Goal: Task Accomplishment & Management: Manage account settings

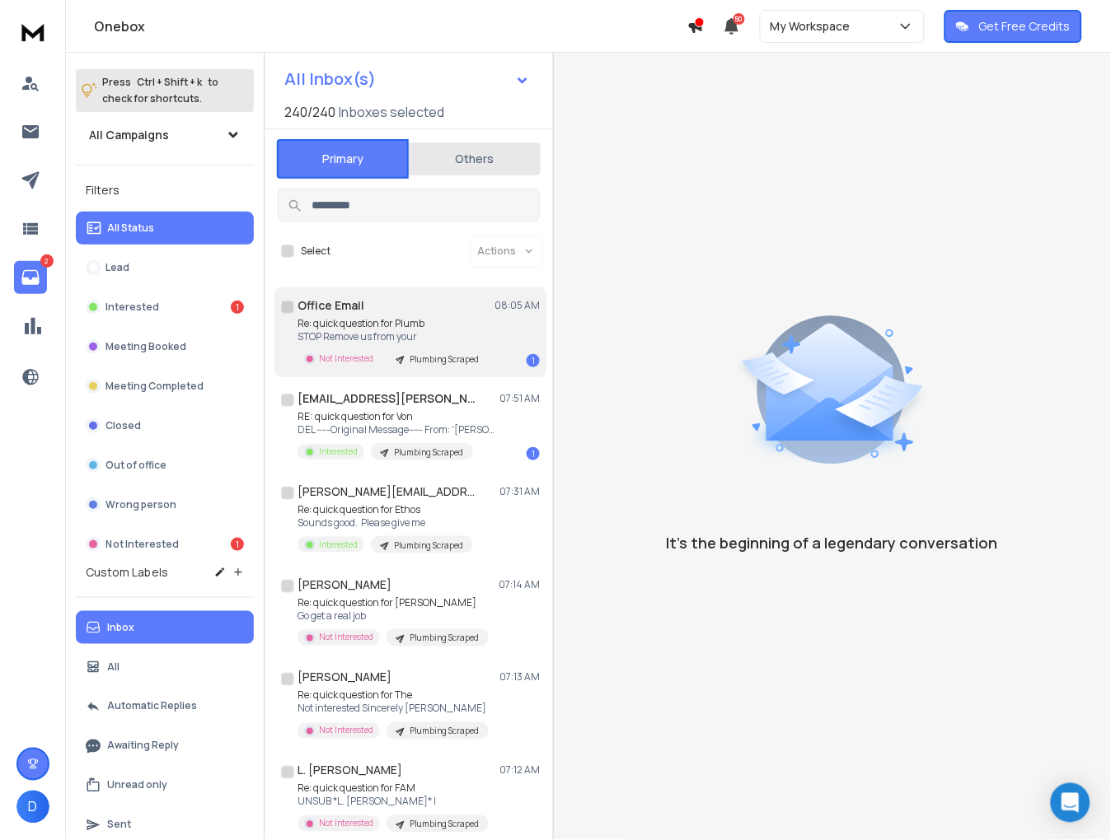
click at [442, 330] on p "STOP Remove us from your" at bounding box center [392, 336] width 191 height 13
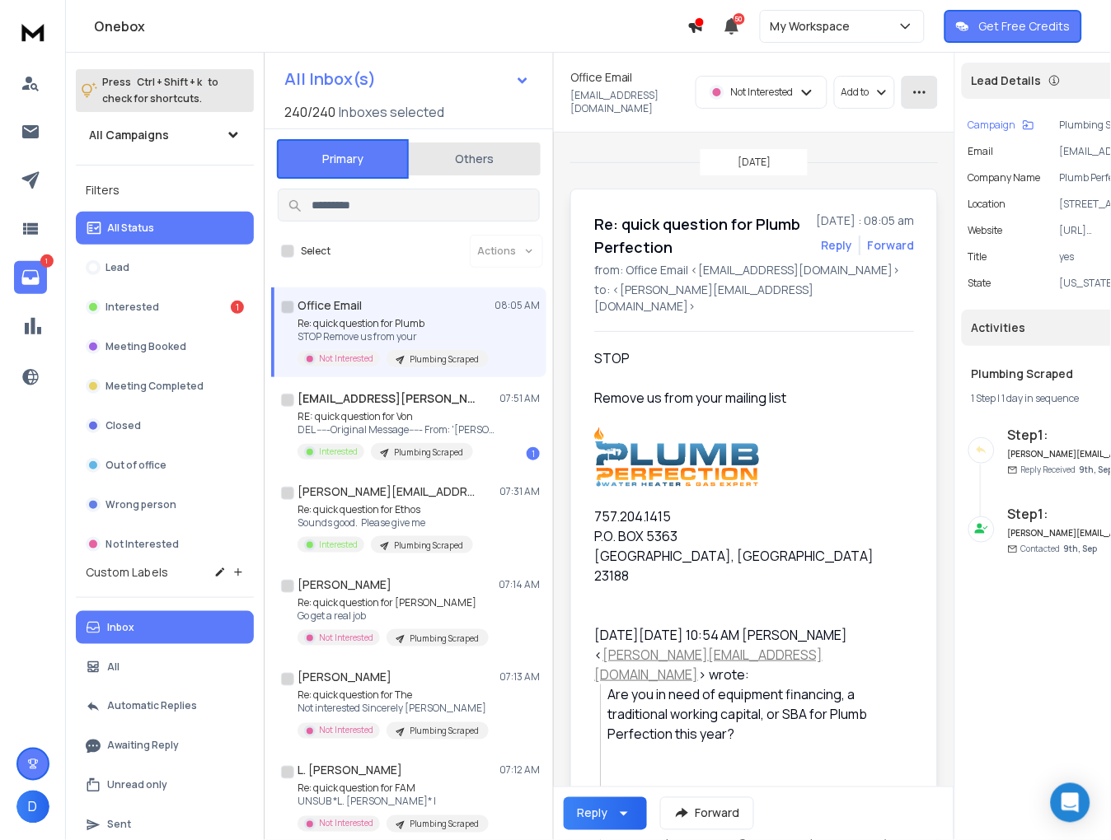
click at [927, 87] on icon "button" at bounding box center [919, 92] width 15 height 15
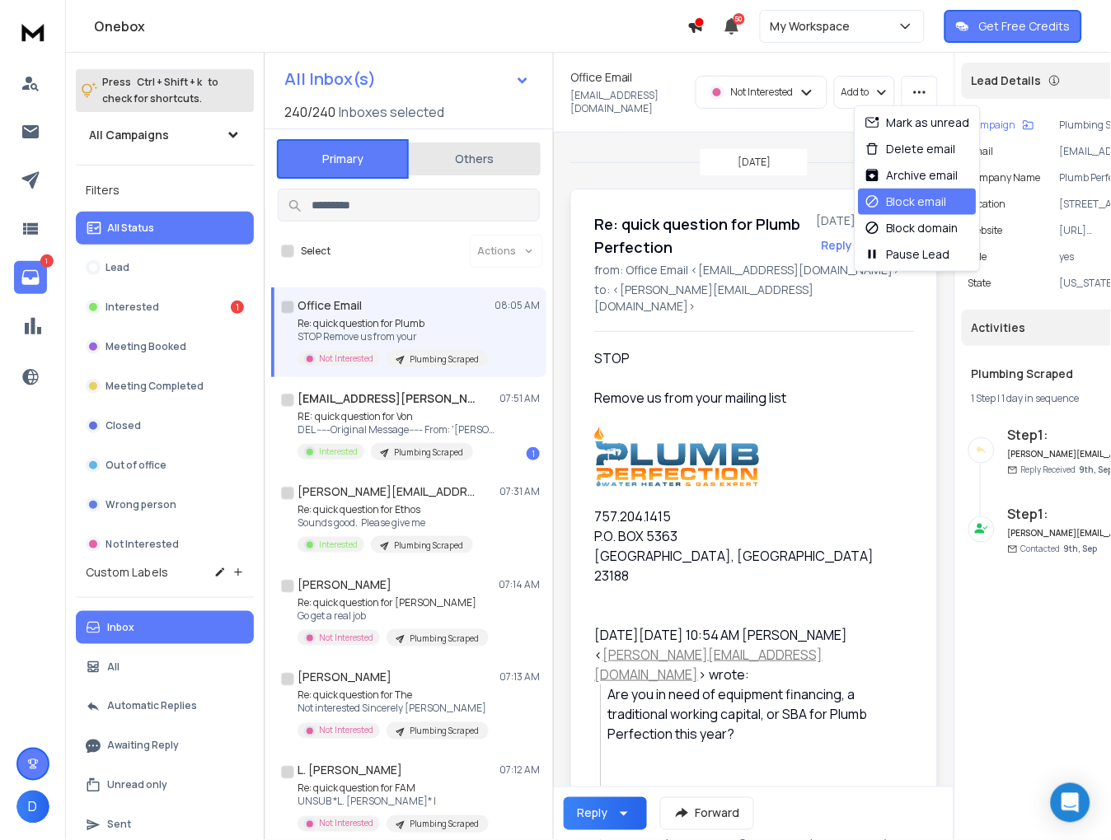
click at [924, 200] on div "Block email" at bounding box center [906, 202] width 82 height 16
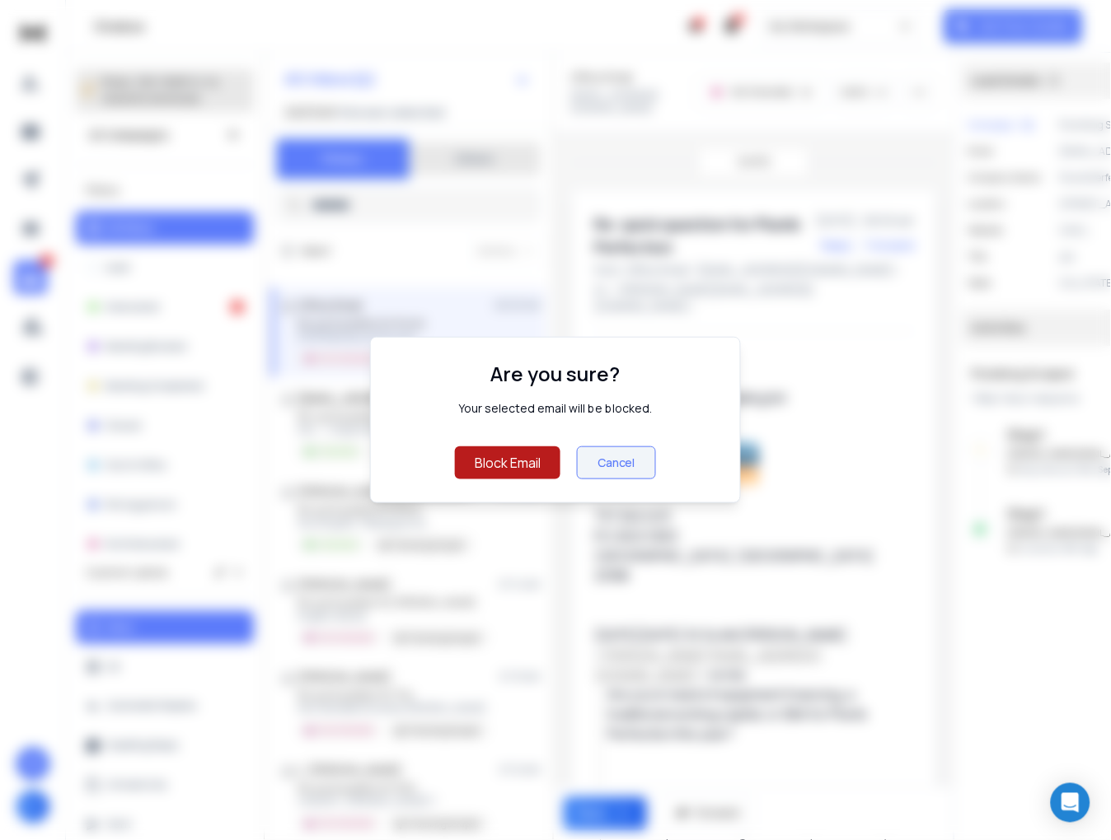
click at [539, 462] on button "Block Email" at bounding box center [507, 463] width 105 height 33
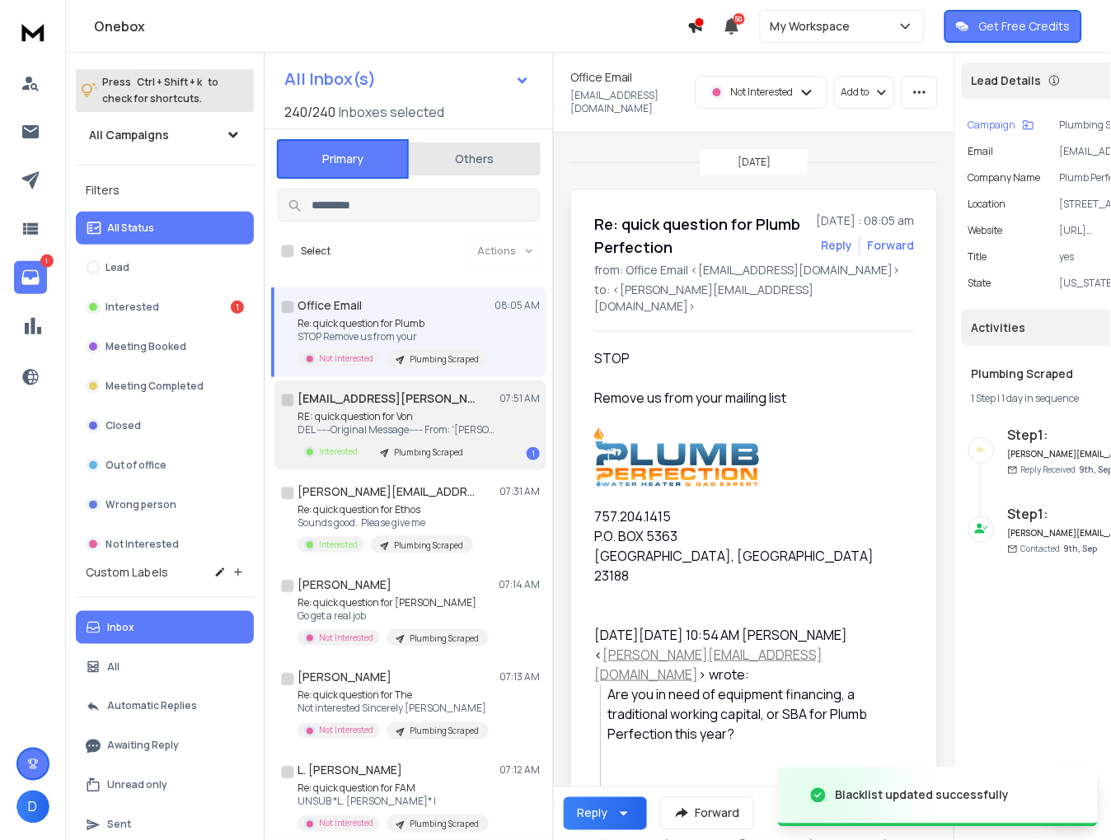
click at [438, 425] on p "DEL -----Original Message----- From: '[PERSON_NAME]" at bounding box center [396, 430] width 198 height 13
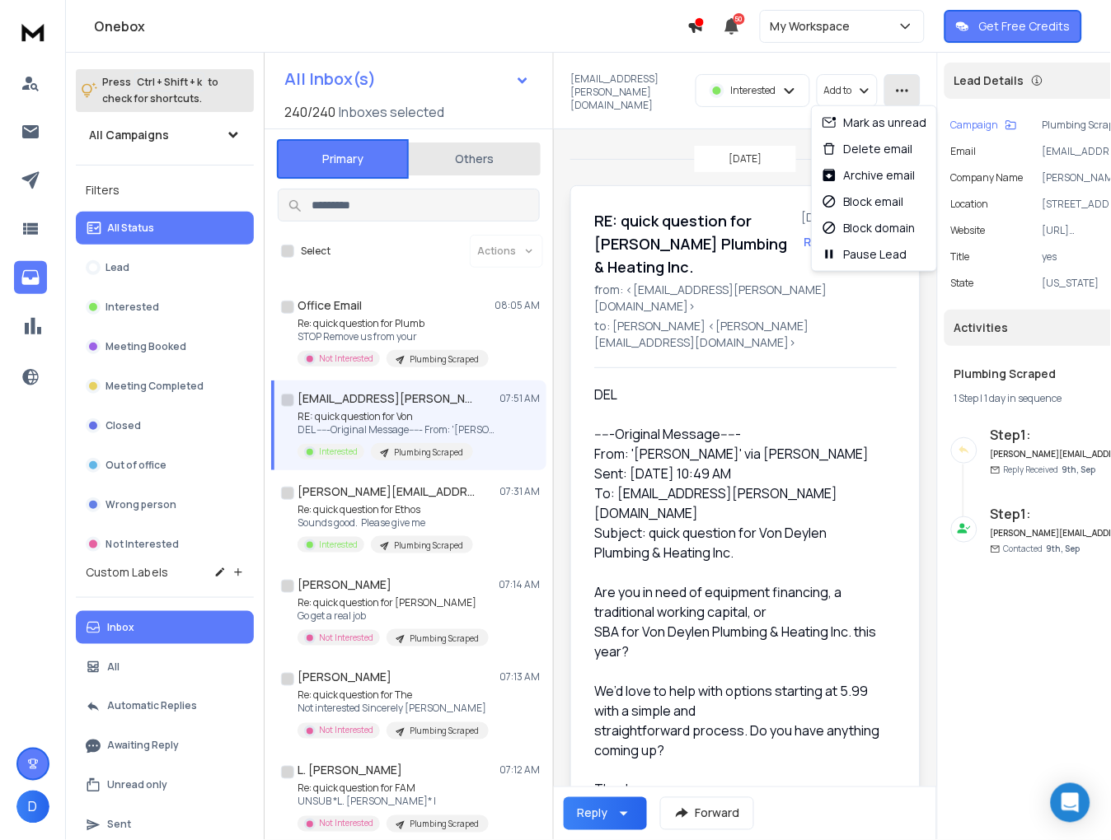
click at [910, 91] on icon "button" at bounding box center [902, 90] width 15 height 15
click at [886, 204] on div "Block email" at bounding box center [862, 202] width 82 height 16
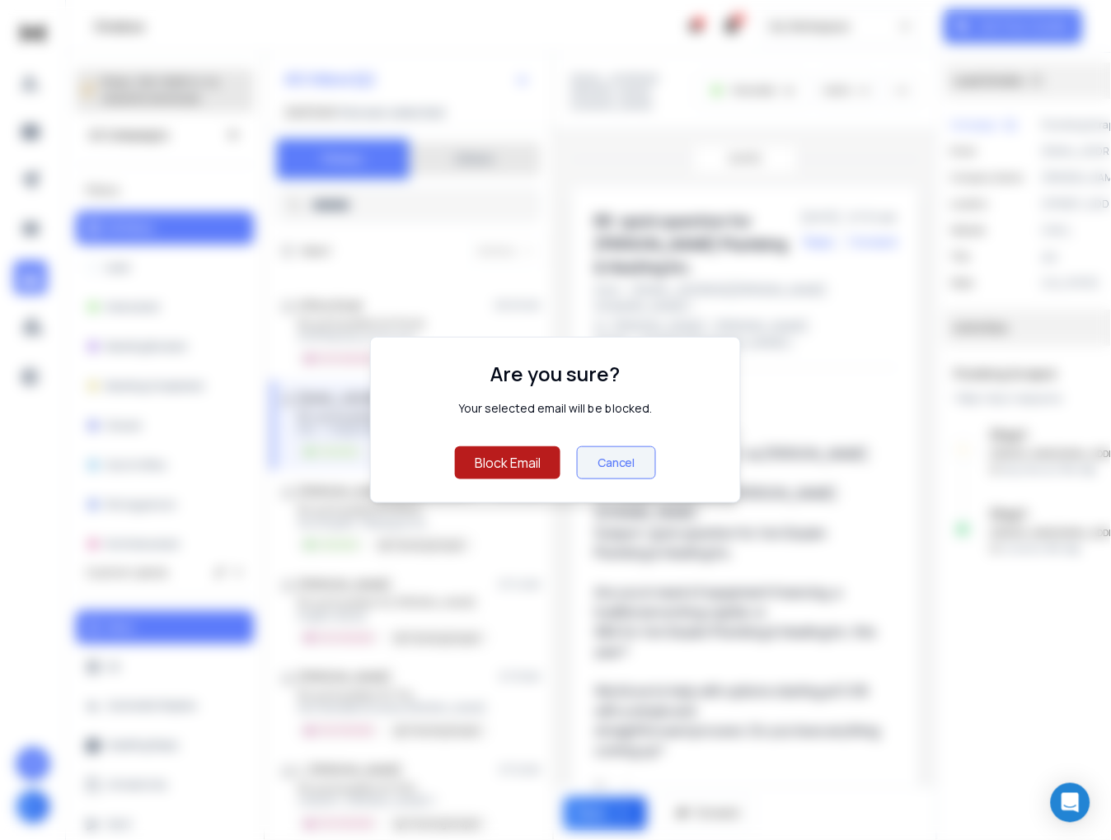
click at [523, 464] on button "Block Email" at bounding box center [507, 463] width 105 height 33
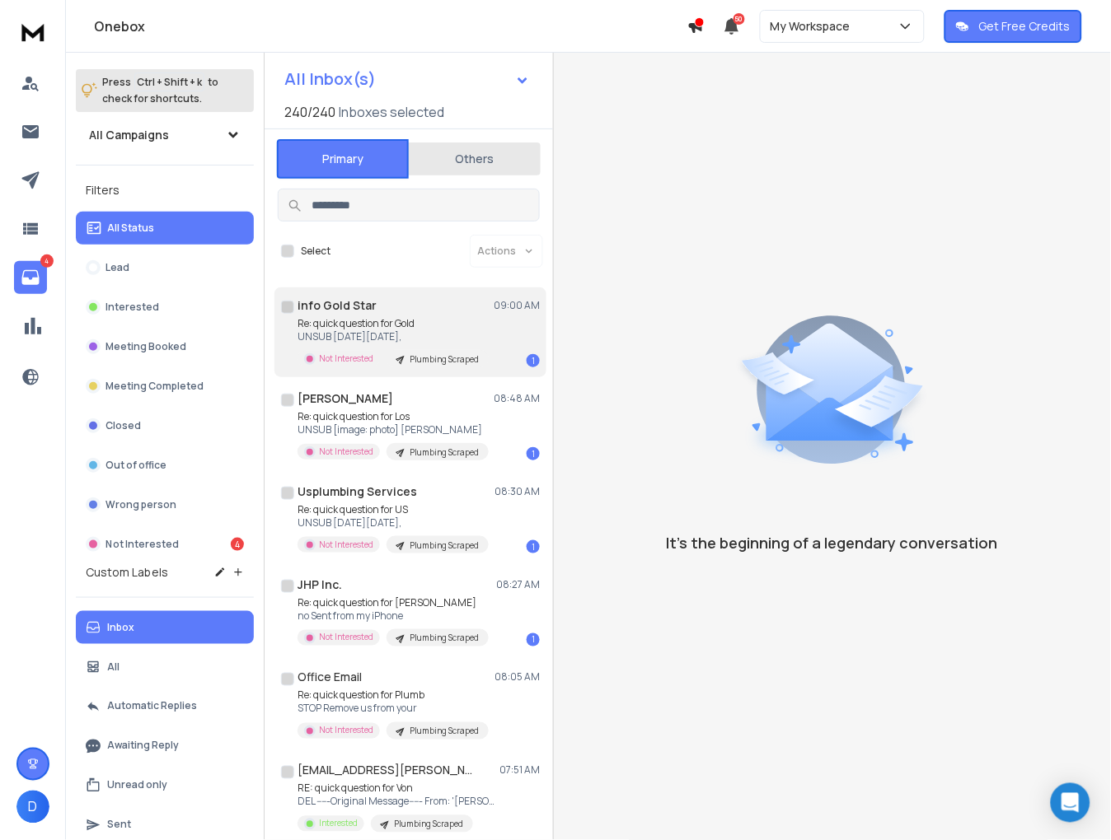
click at [377, 332] on p "UNSUB [DATE][DATE]," at bounding box center [392, 336] width 191 height 13
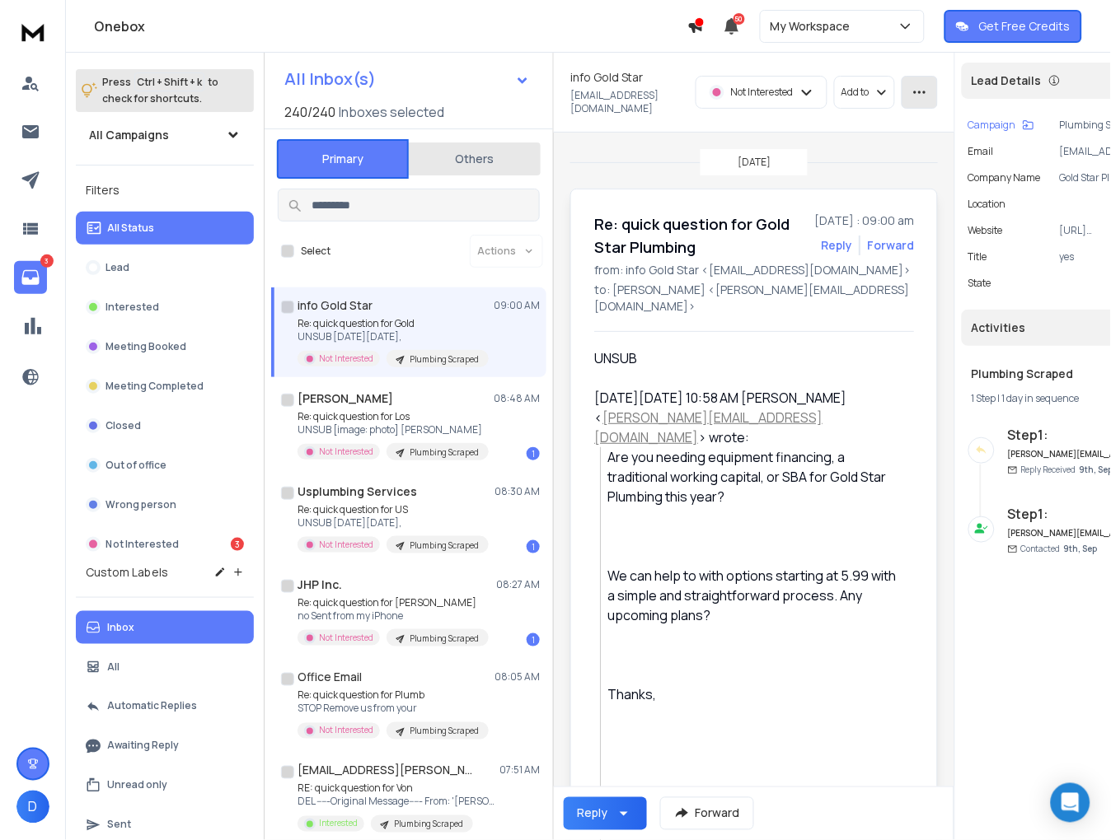
click at [927, 92] on icon "button" at bounding box center [919, 92] width 15 height 15
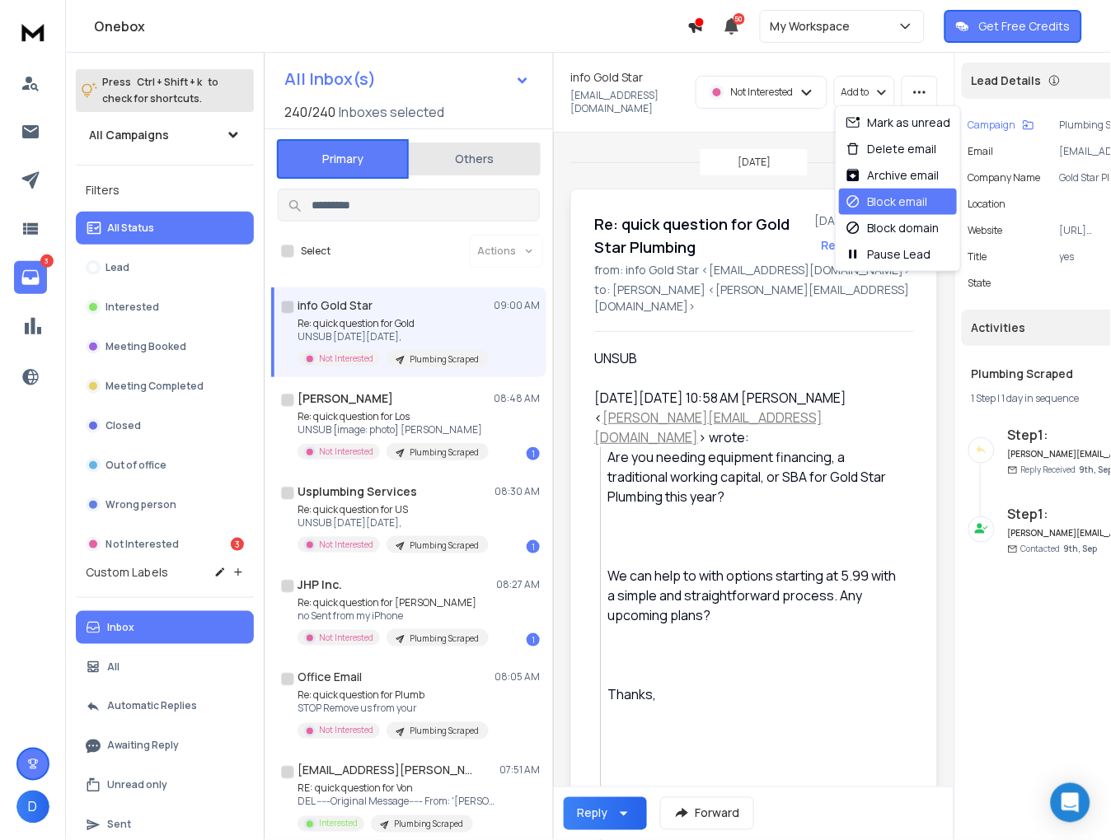
click at [896, 199] on div "Block email" at bounding box center [886, 202] width 82 height 16
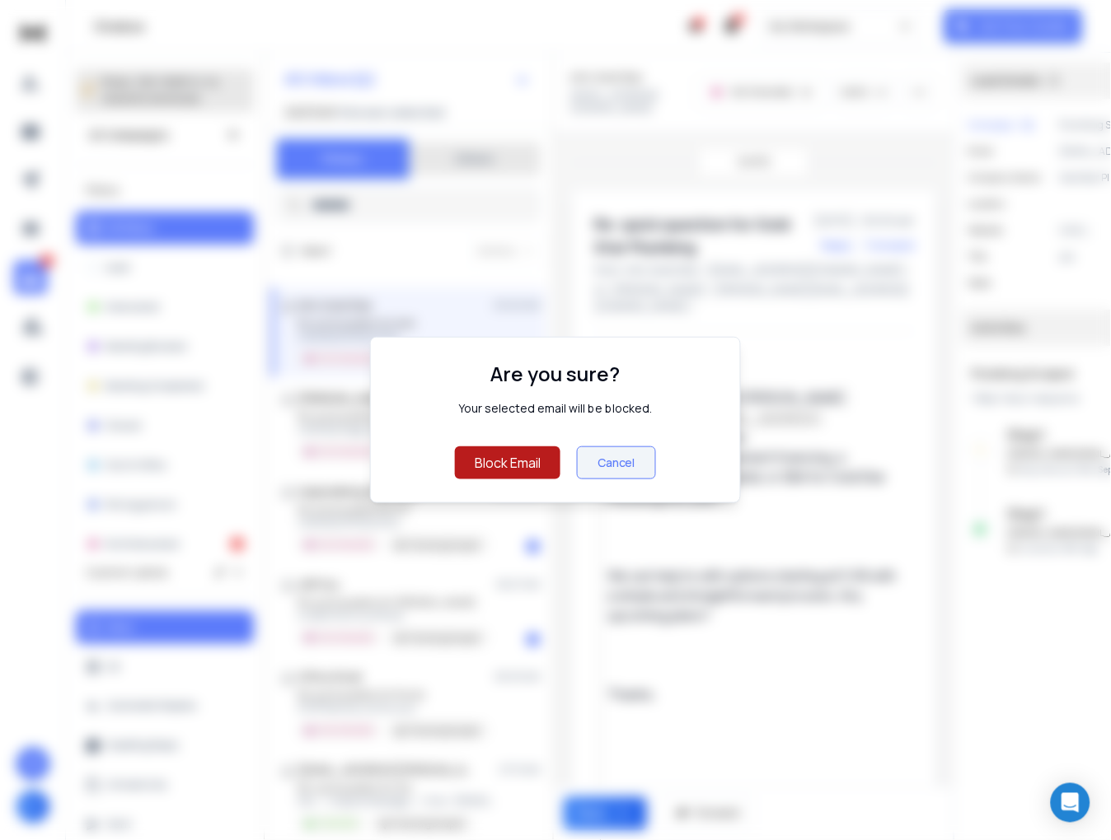
click at [520, 454] on button "Block Email" at bounding box center [507, 463] width 105 height 33
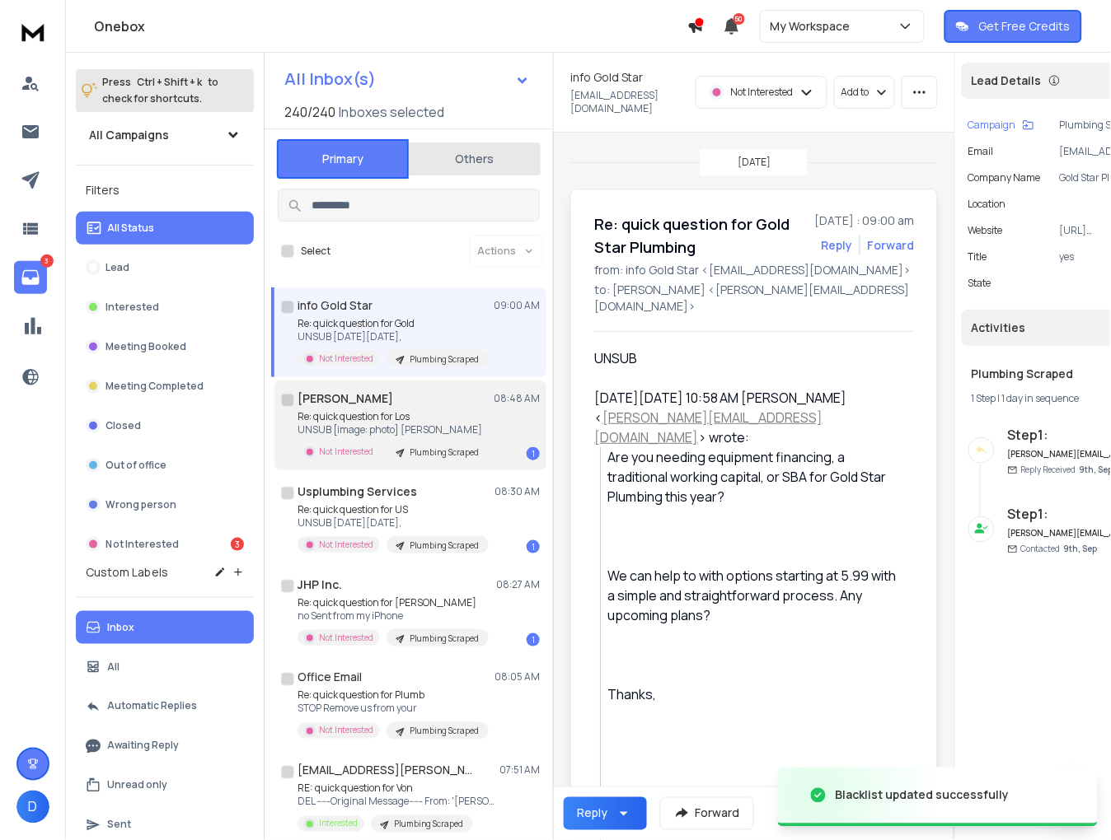
click at [459, 418] on p "Re: quick question for Los" at bounding box center [392, 416] width 191 height 13
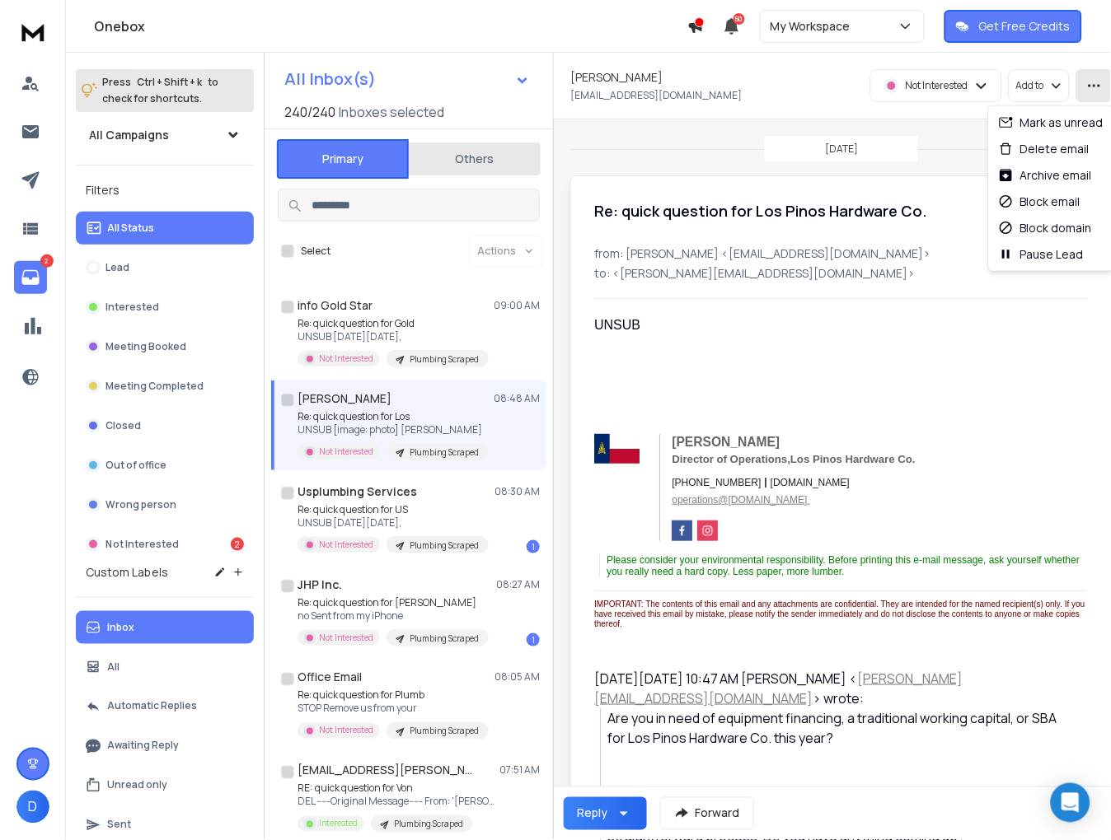
click at [1088, 87] on button "button" at bounding box center [1094, 85] width 36 height 33
click at [1048, 198] on div "Block email" at bounding box center [1040, 202] width 82 height 16
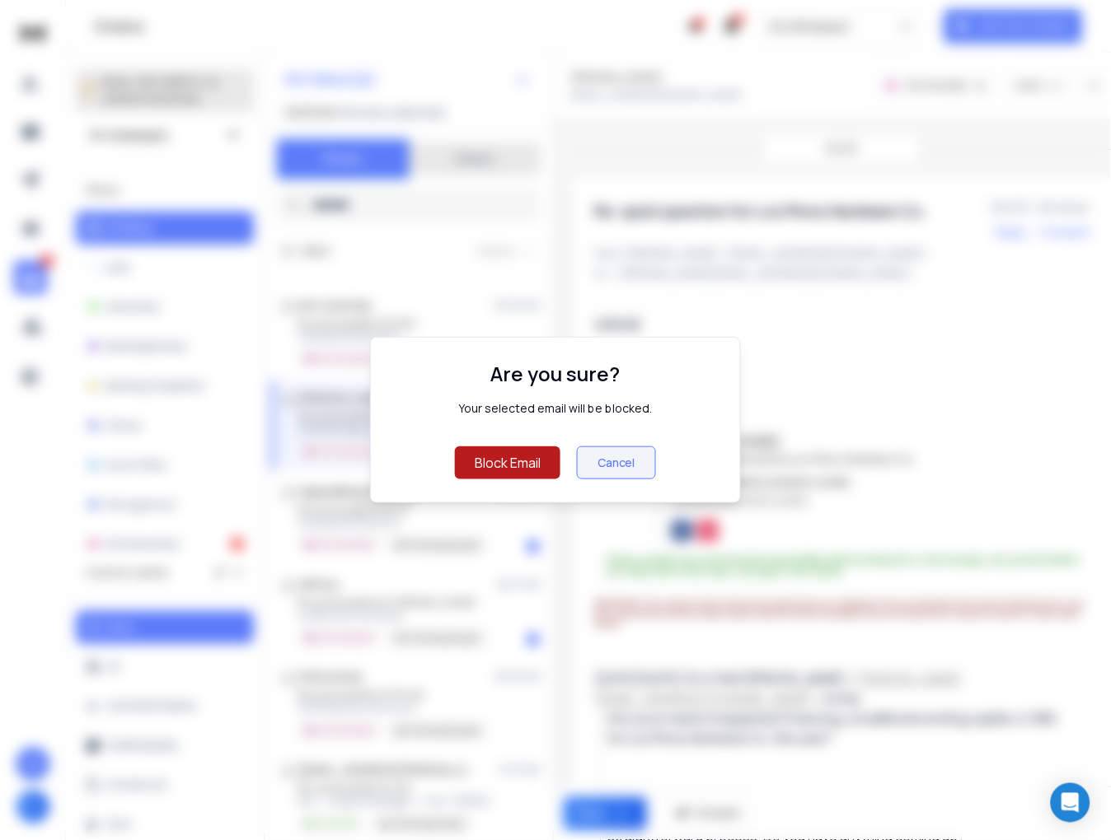
click at [531, 468] on button "Block Email" at bounding box center [507, 463] width 105 height 33
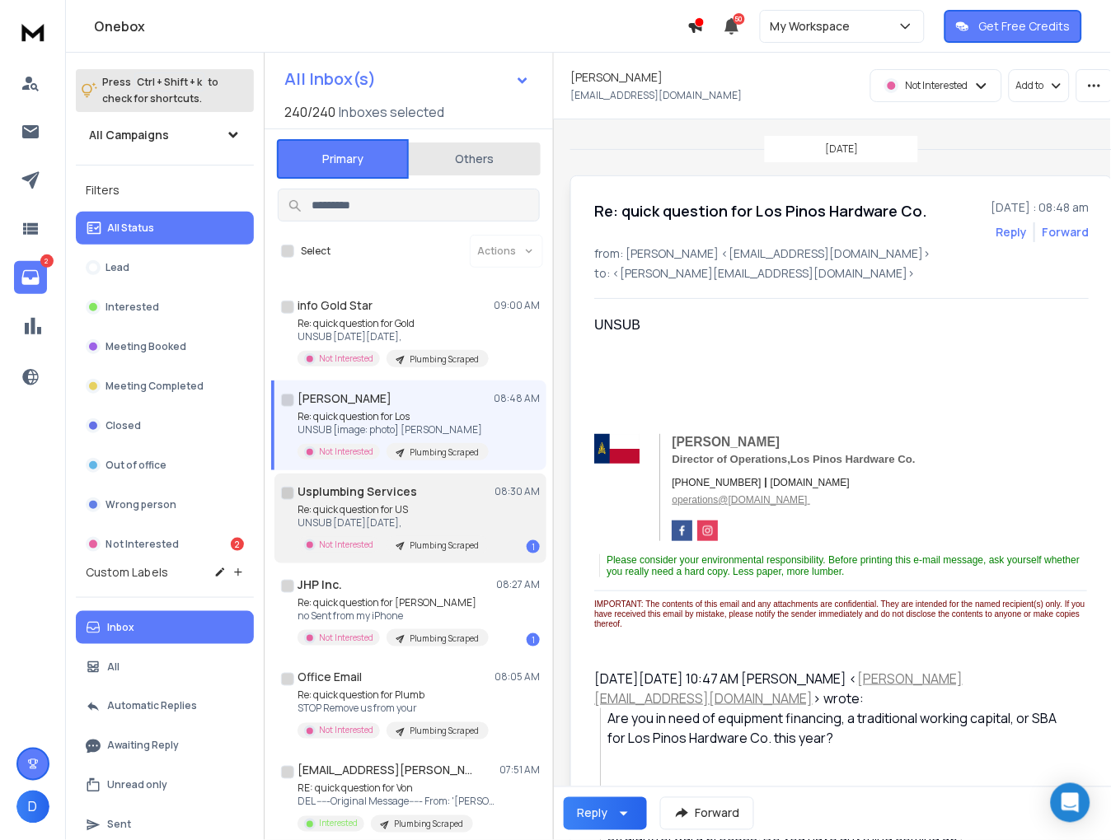
click at [389, 501] on div "Usplumbing Services 08:30 AM Re: quick question for US UNSUB On Tue, Sep 9, Not…" at bounding box center [418, 519] width 242 height 70
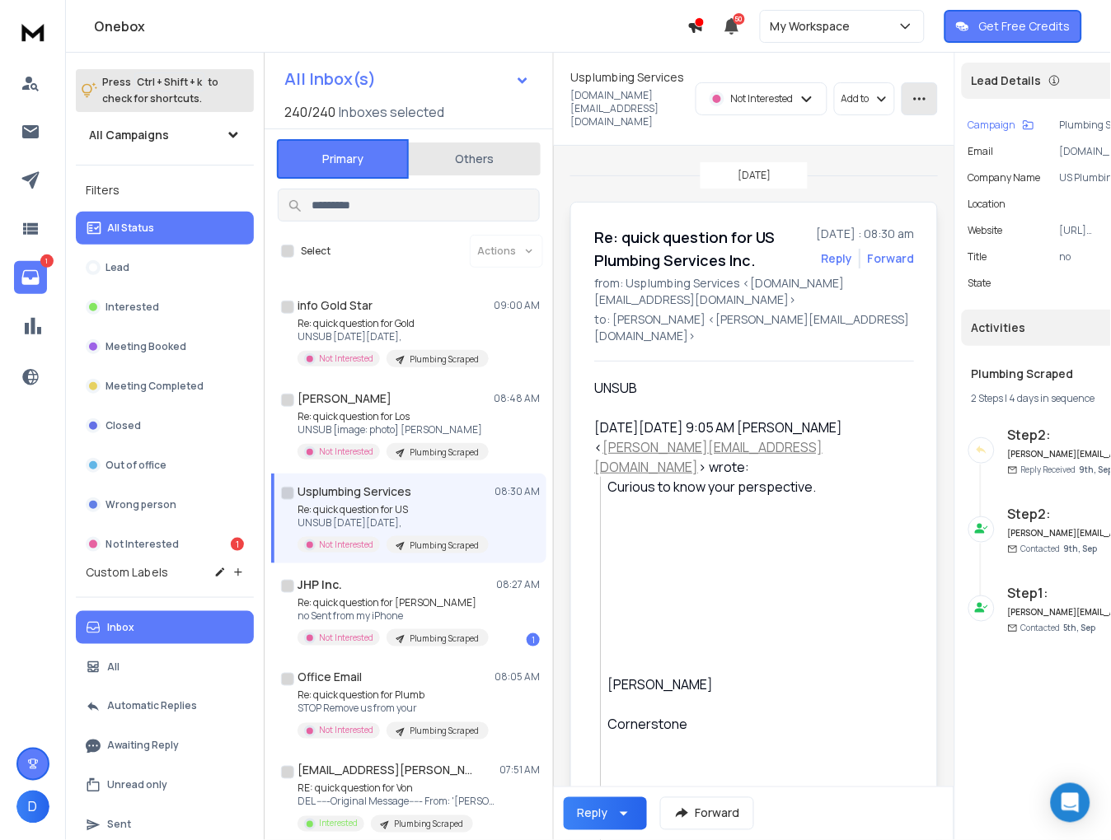
click at [927, 91] on icon "button" at bounding box center [919, 98] width 15 height 15
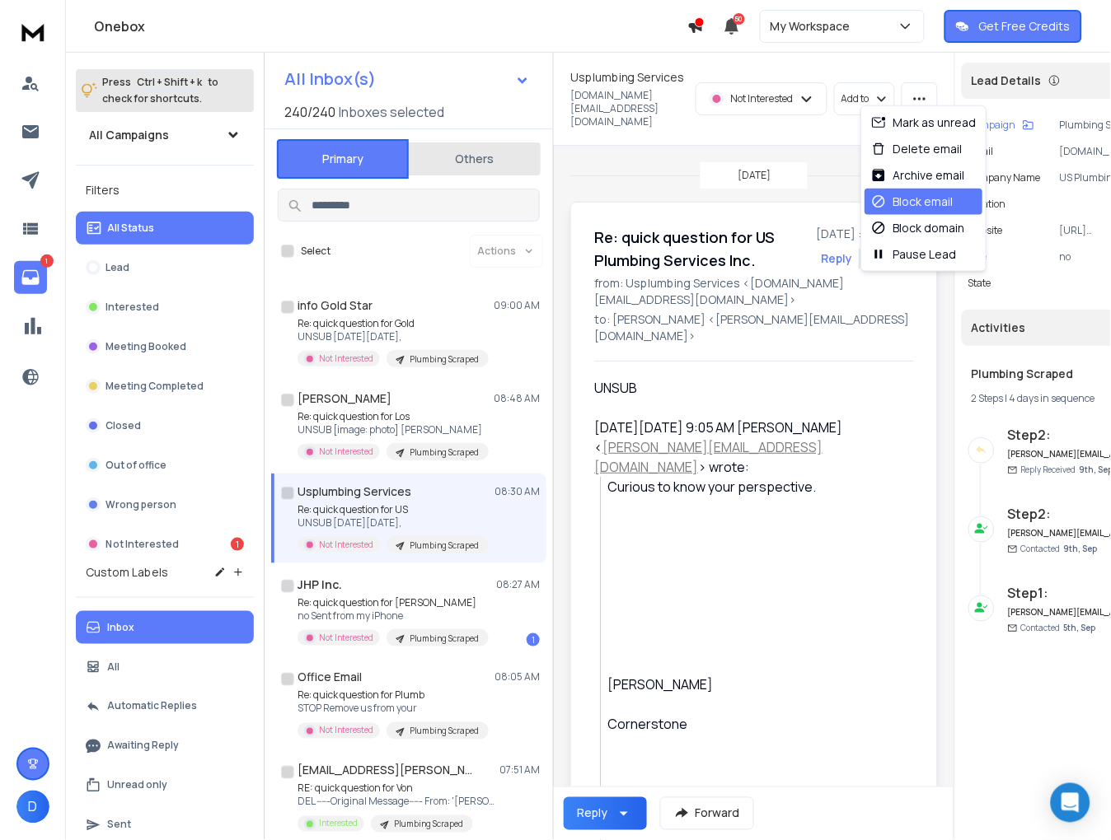
click at [941, 199] on div "Block email" at bounding box center [912, 202] width 82 height 16
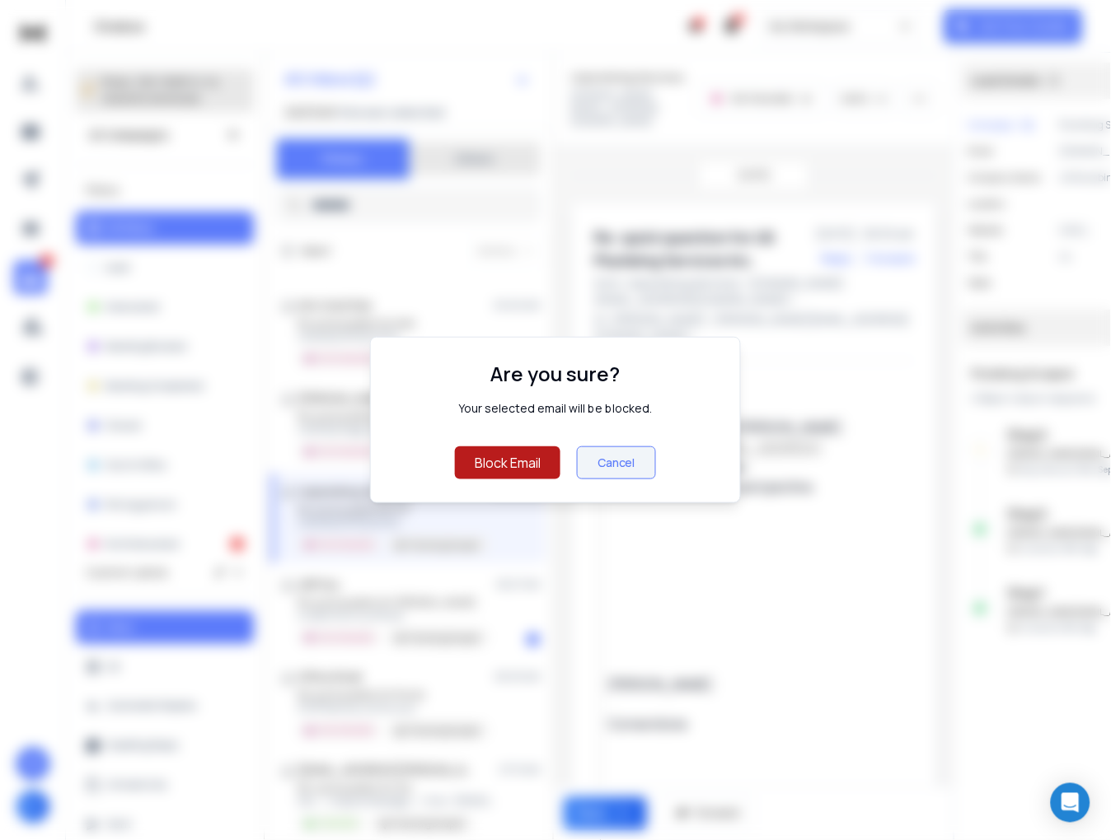
click at [529, 460] on button "Block Email" at bounding box center [507, 463] width 105 height 33
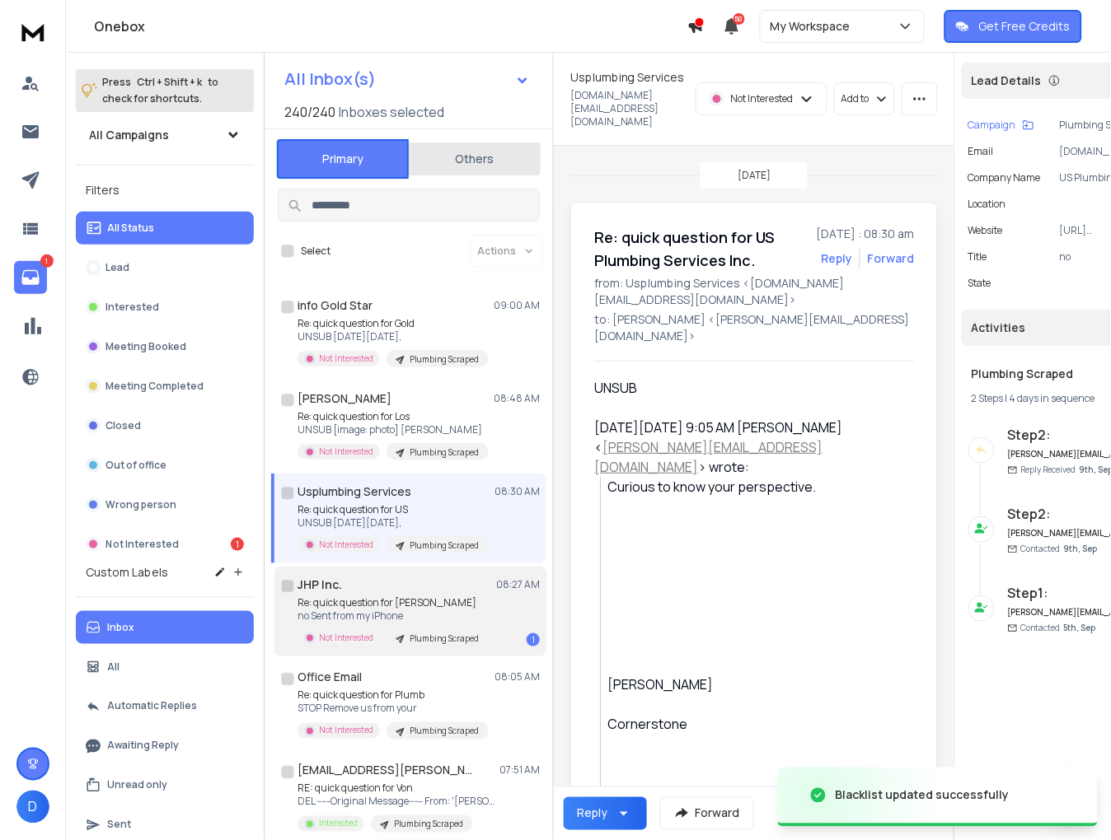
click at [440, 597] on p "Re: quick question for Jimmy" at bounding box center [392, 603] width 191 height 13
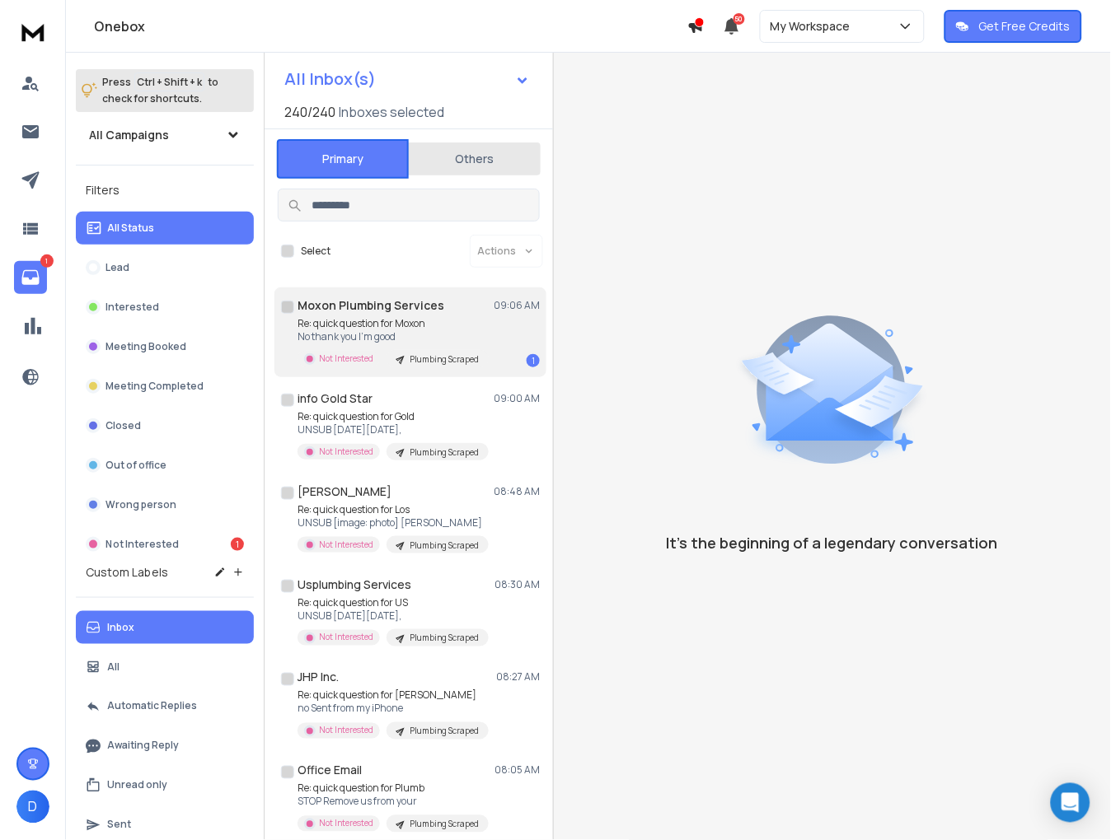
click at [348, 321] on p "Re: quick question for Moxon" at bounding box center [392, 323] width 191 height 13
